Goal: Task Accomplishment & Management: Use online tool/utility

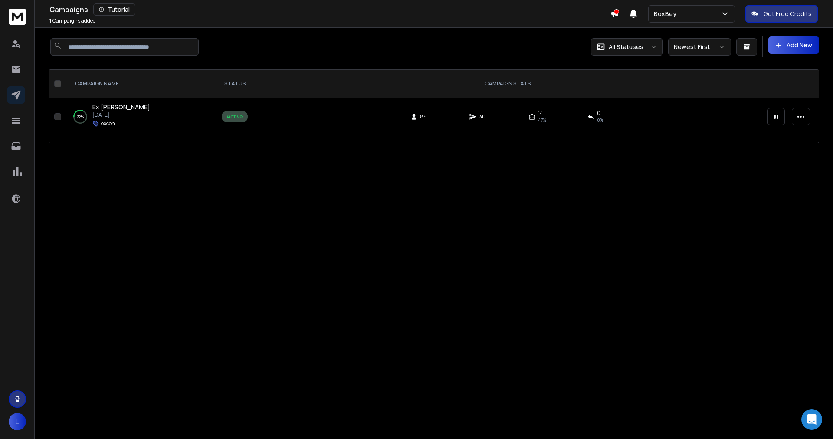
click at [107, 105] on span "Ex [PERSON_NAME]" at bounding box center [121, 107] width 58 height 8
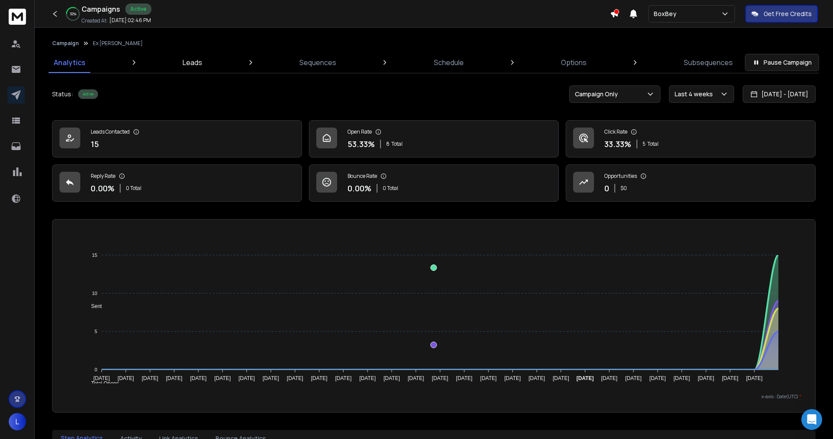
click at [196, 63] on p "Leads" at bounding box center [193, 62] width 20 height 10
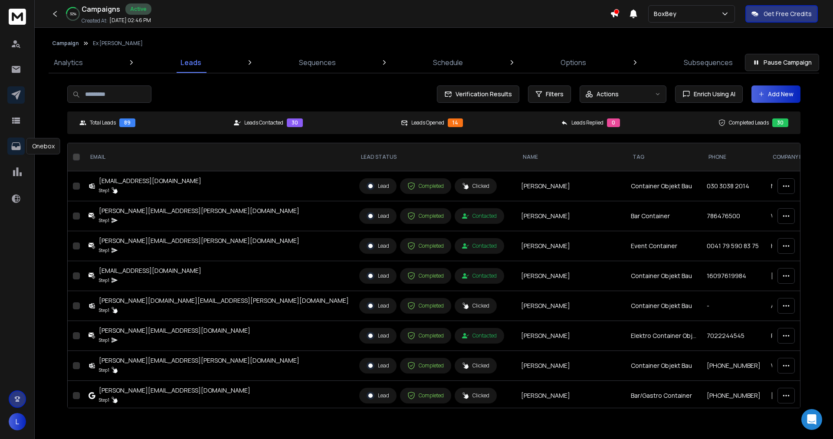
click at [16, 143] on icon at bounding box center [16, 146] width 10 height 10
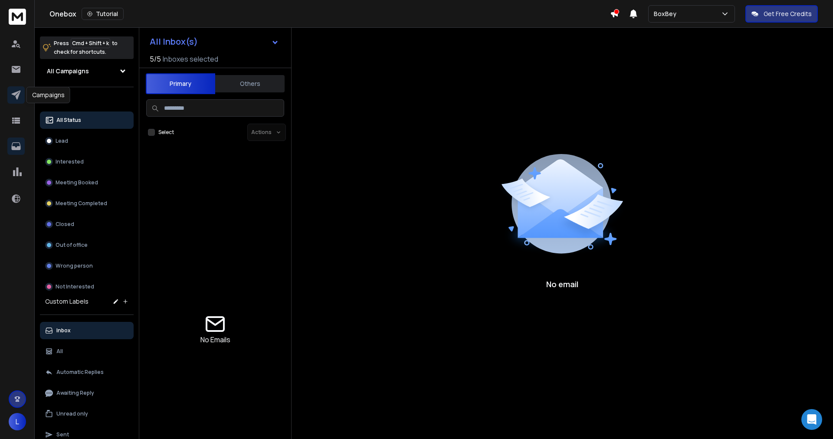
click at [18, 95] on icon at bounding box center [15, 95] width 9 height 9
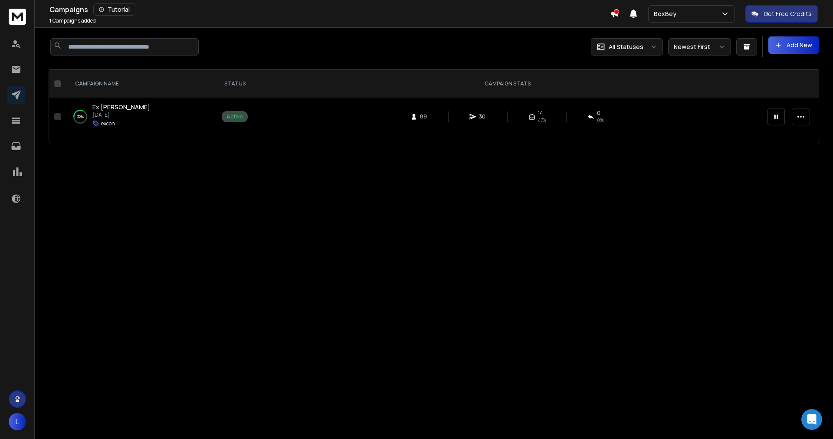
click at [117, 108] on span "Ex [PERSON_NAME]" at bounding box center [121, 107] width 58 height 8
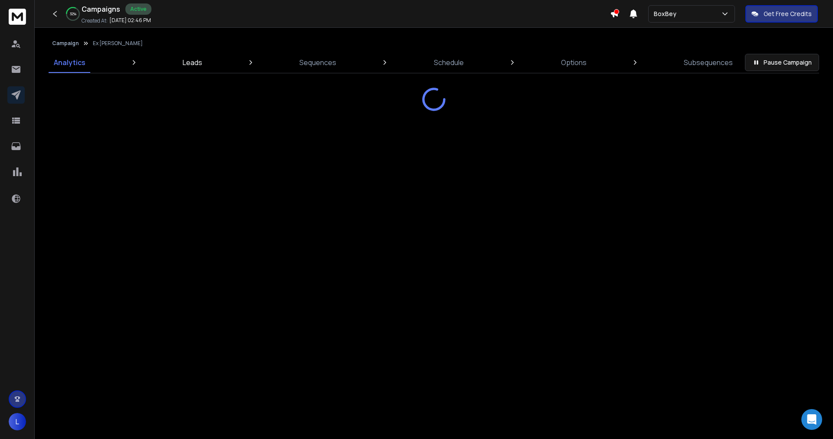
click at [189, 69] on link "Leads" at bounding box center [192, 62] width 30 height 21
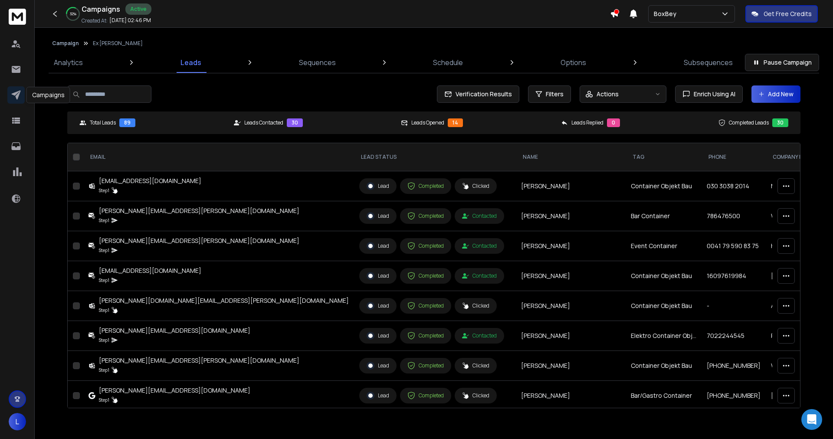
click at [14, 91] on icon at bounding box center [16, 95] width 10 height 10
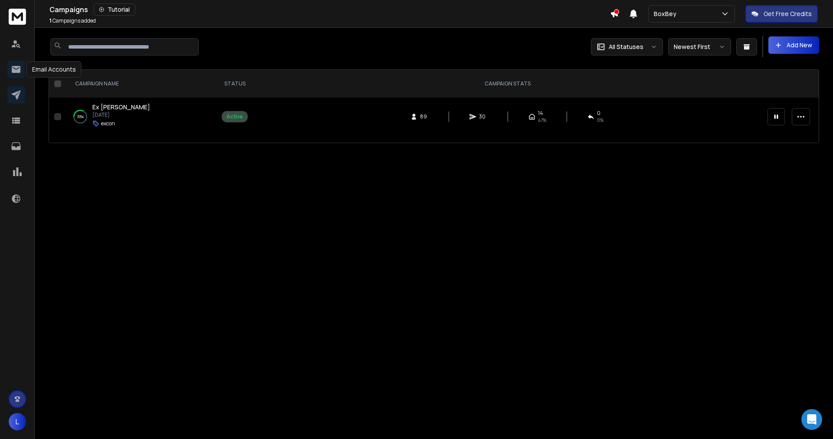
click at [20, 76] on link at bounding box center [15, 69] width 17 height 17
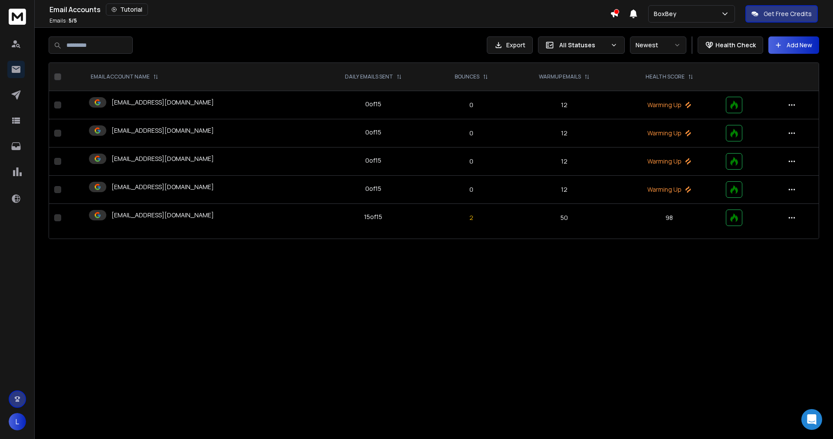
click at [449, 216] on p "2" at bounding box center [471, 217] width 68 height 9
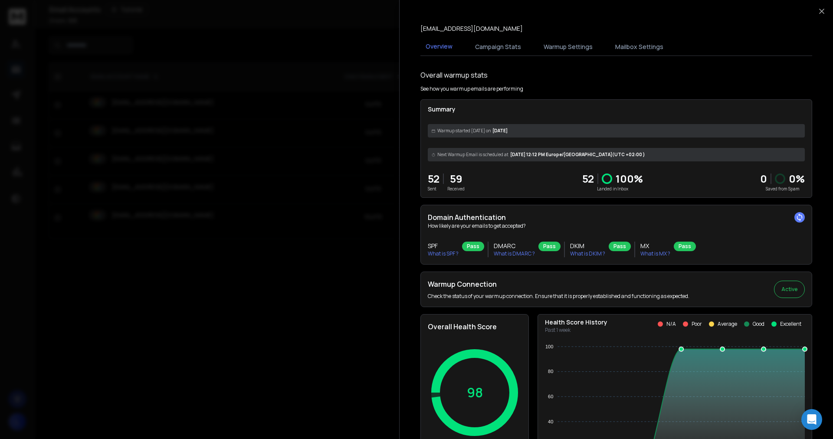
click at [314, 94] on div at bounding box center [416, 219] width 833 height 439
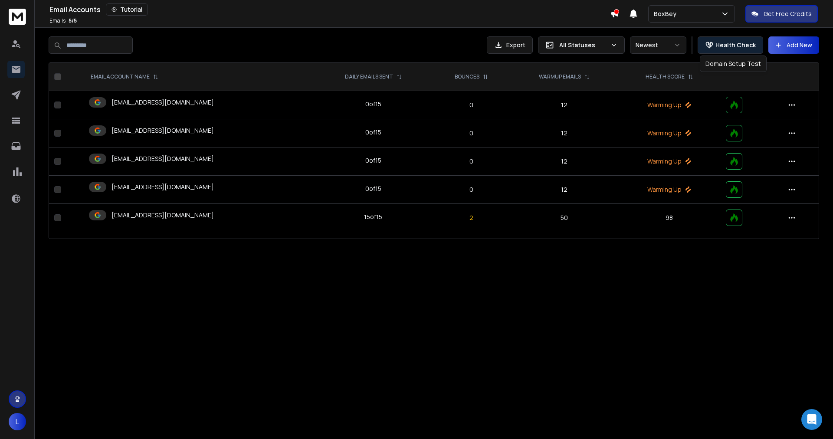
click at [734, 49] on p "Health Check" at bounding box center [735, 45] width 40 height 9
